Goal: Task Accomplishment & Management: Manage account settings

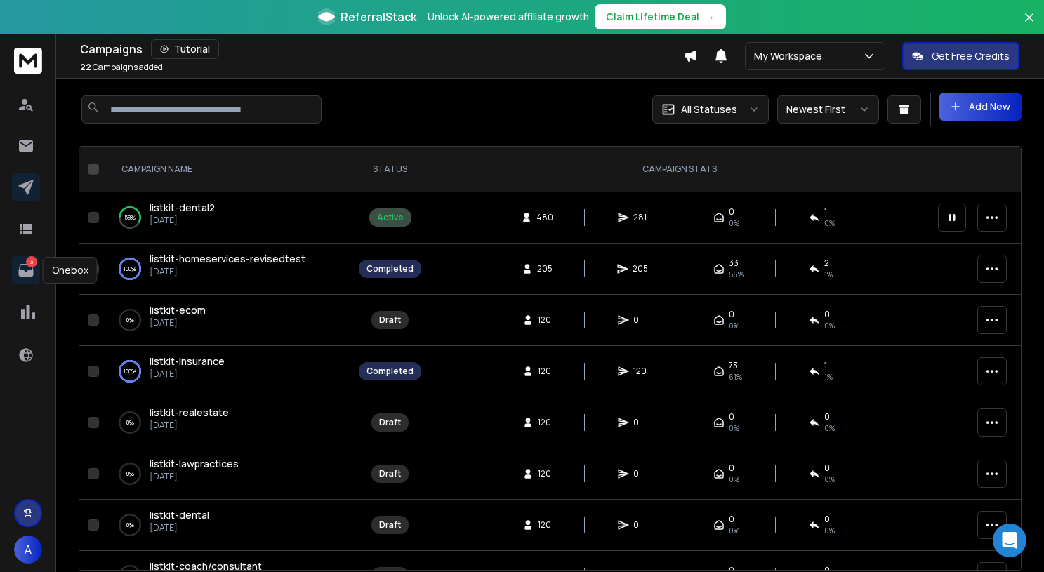
click at [28, 271] on icon at bounding box center [25, 270] width 15 height 13
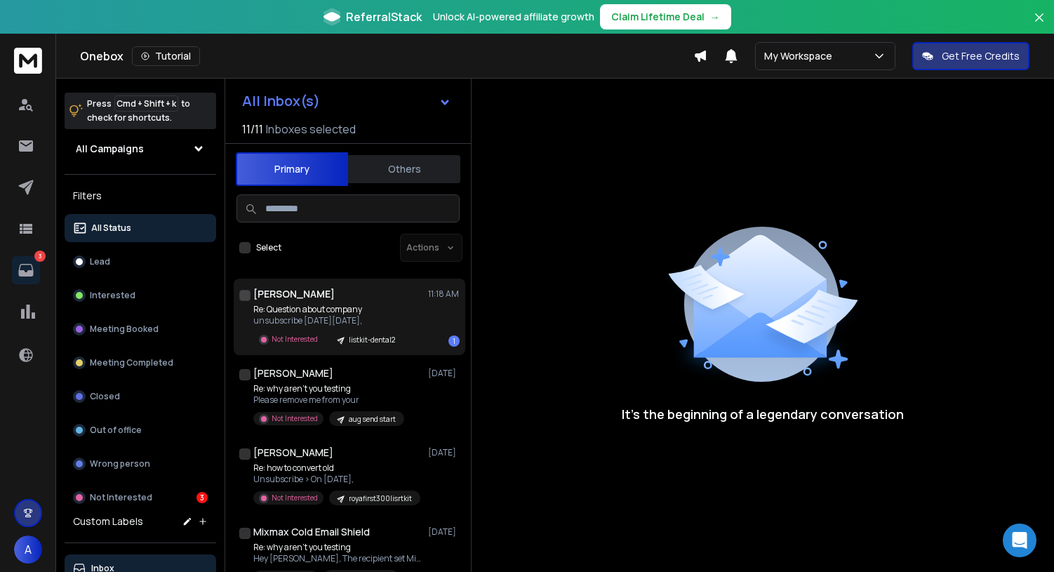
click at [401, 314] on p "Re: Question about company" at bounding box center [328, 309] width 150 height 11
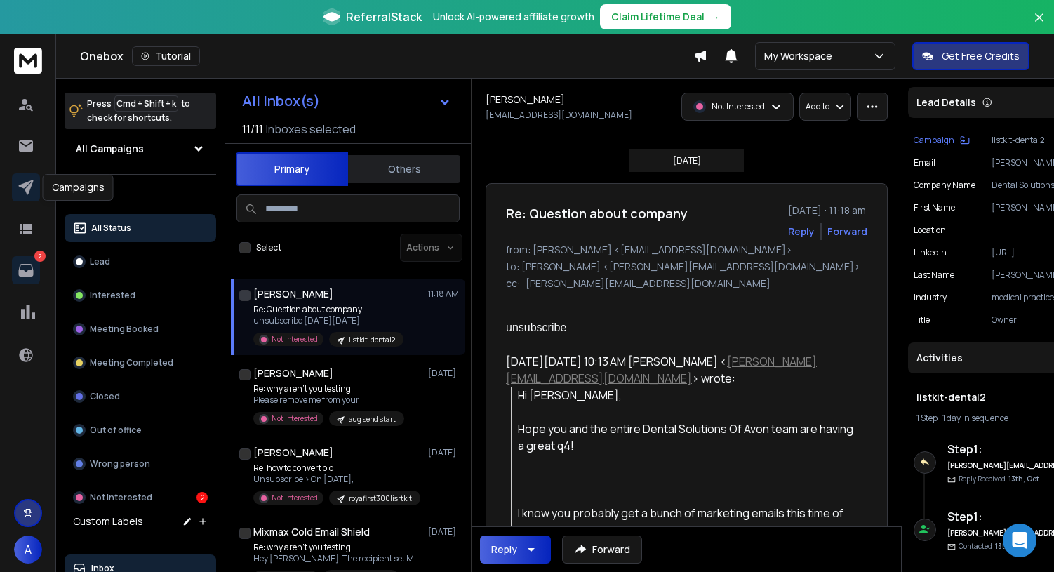
click at [20, 185] on icon at bounding box center [25, 187] width 15 height 15
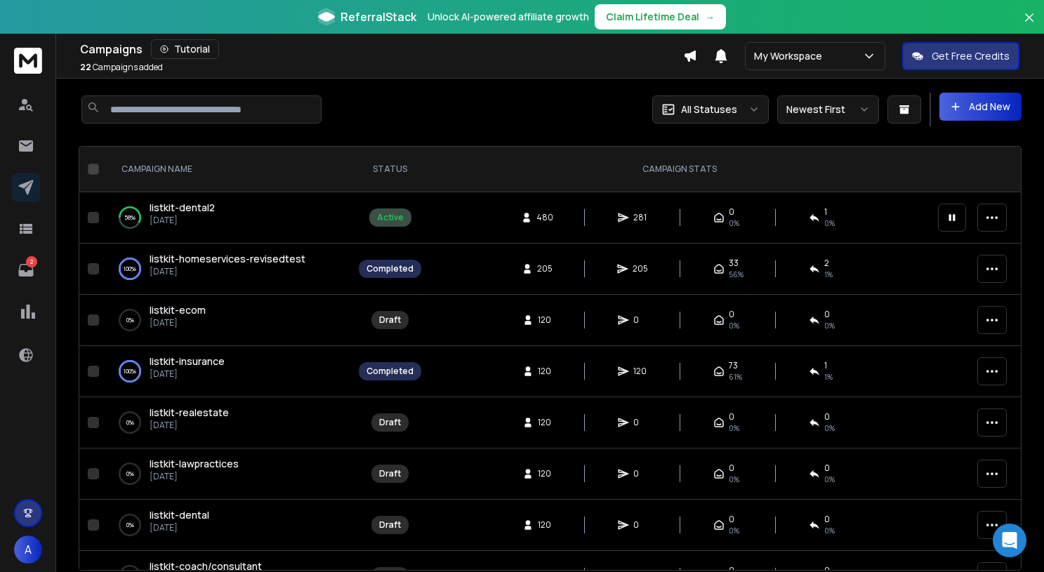
click at [945, 218] on icon at bounding box center [951, 217] width 13 height 13
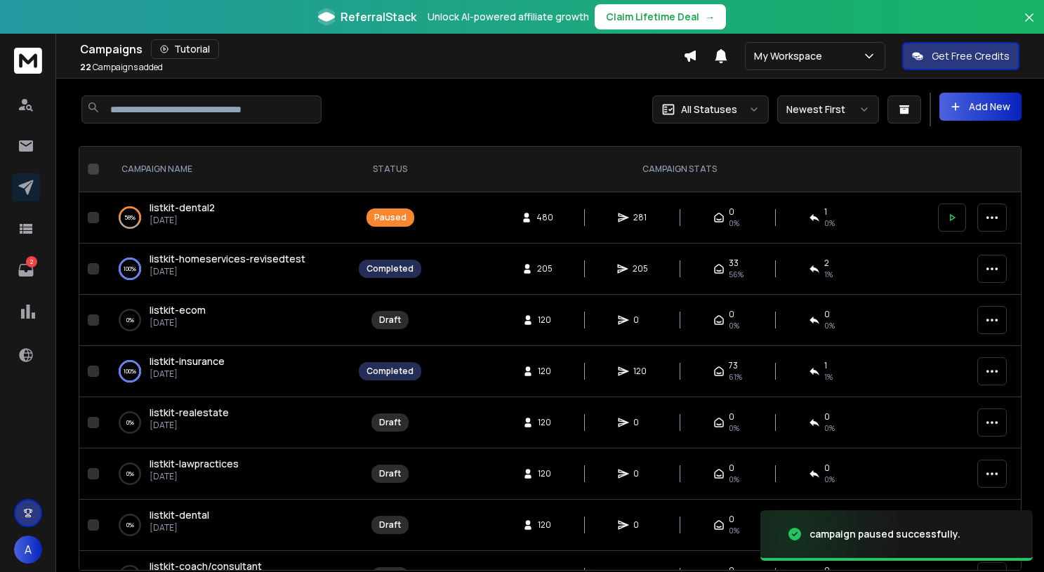
click at [201, 208] on span "listkit-dental2" at bounding box center [181, 207] width 65 height 13
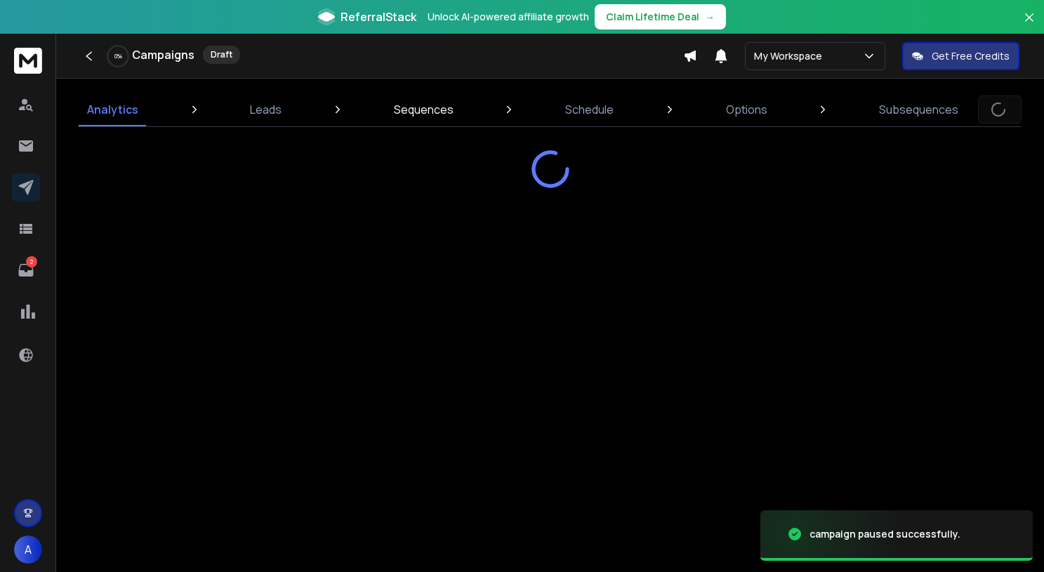
click at [428, 108] on p "Sequences" at bounding box center [424, 109] width 60 height 17
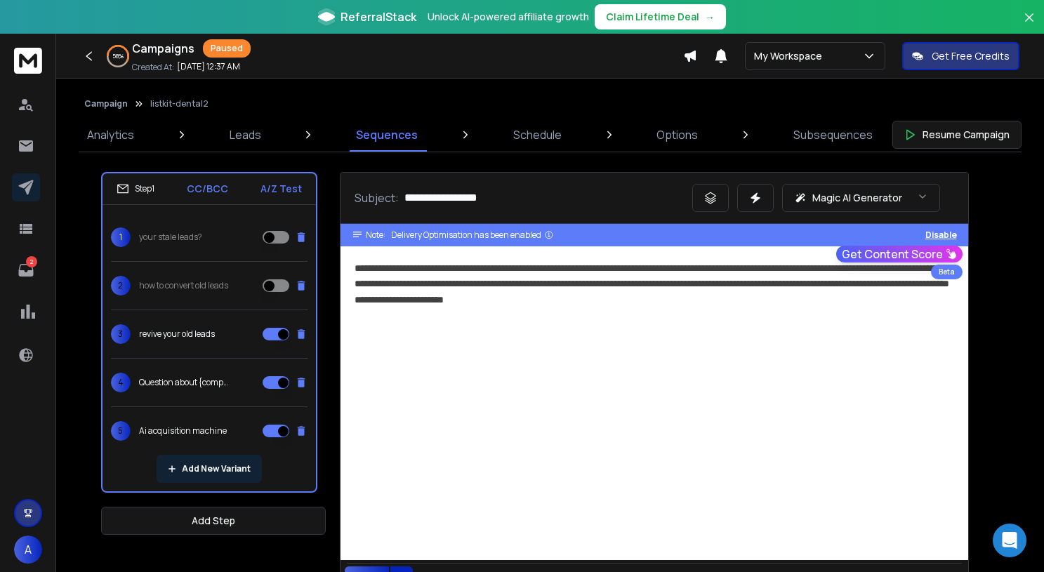
click at [223, 479] on button "Add New Variant" at bounding box center [208, 469] width 105 height 28
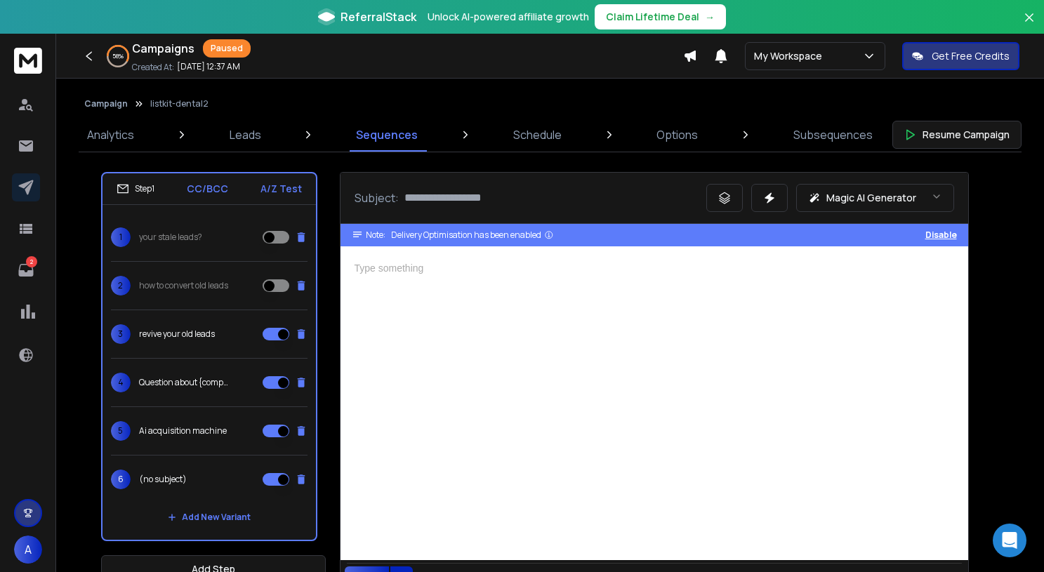
click at [270, 335] on button "button" at bounding box center [275, 334] width 27 height 13
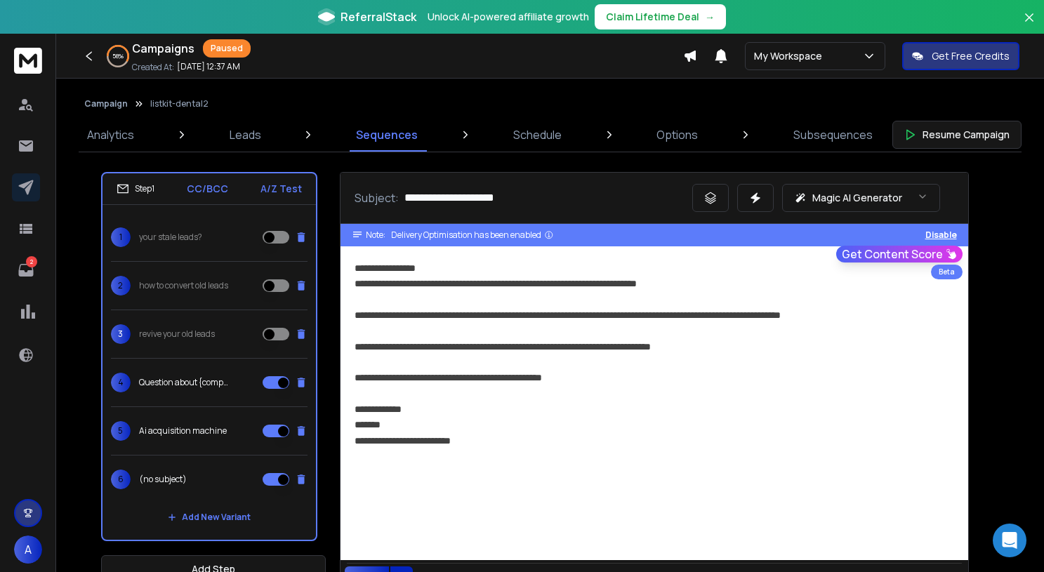
click at [269, 382] on button "button" at bounding box center [275, 382] width 27 height 13
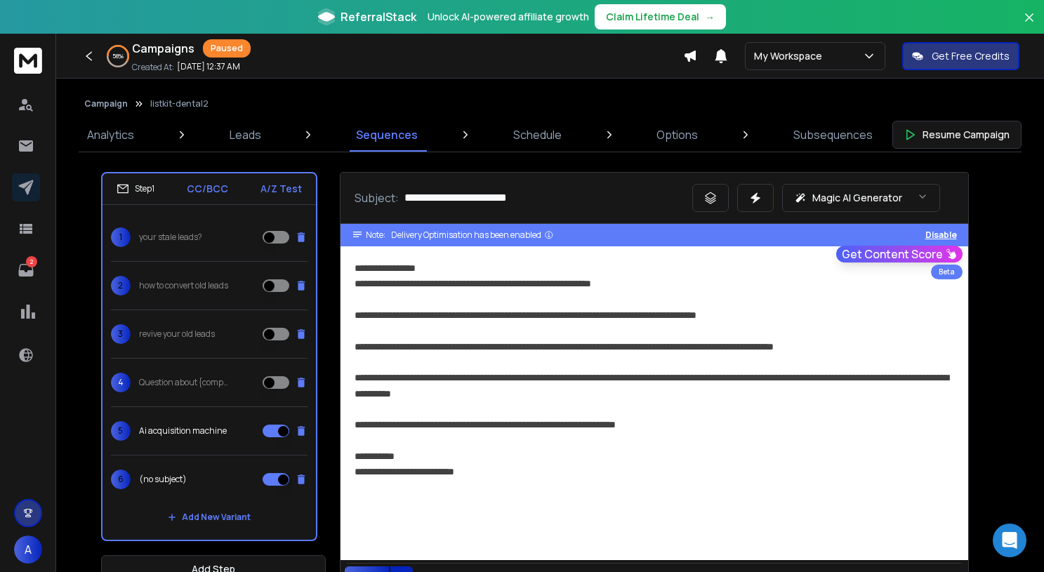
click at [269, 432] on button "button" at bounding box center [275, 431] width 27 height 13
type input "**********"
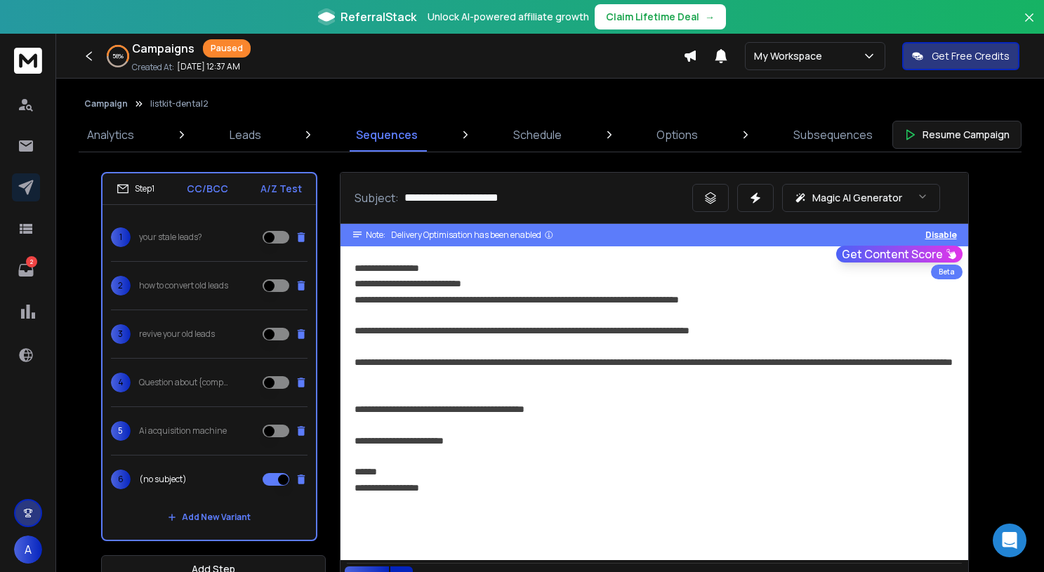
click at [214, 483] on div "6 (no subject)" at bounding box center [209, 479] width 197 height 48
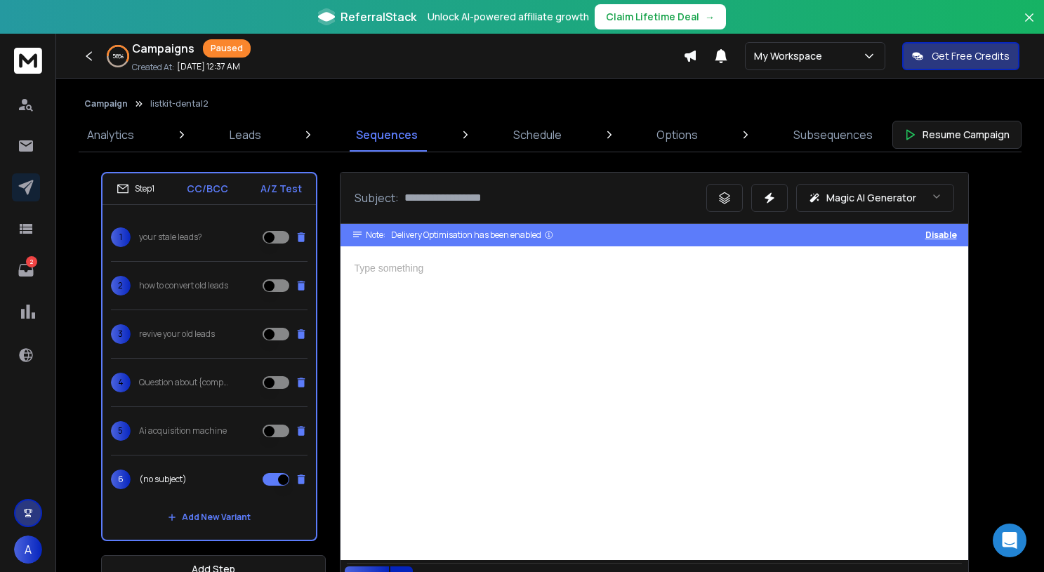
click at [505, 302] on div at bounding box center [653, 403] width 627 height 314
